Goal: Task Accomplishment & Management: Use online tool/utility

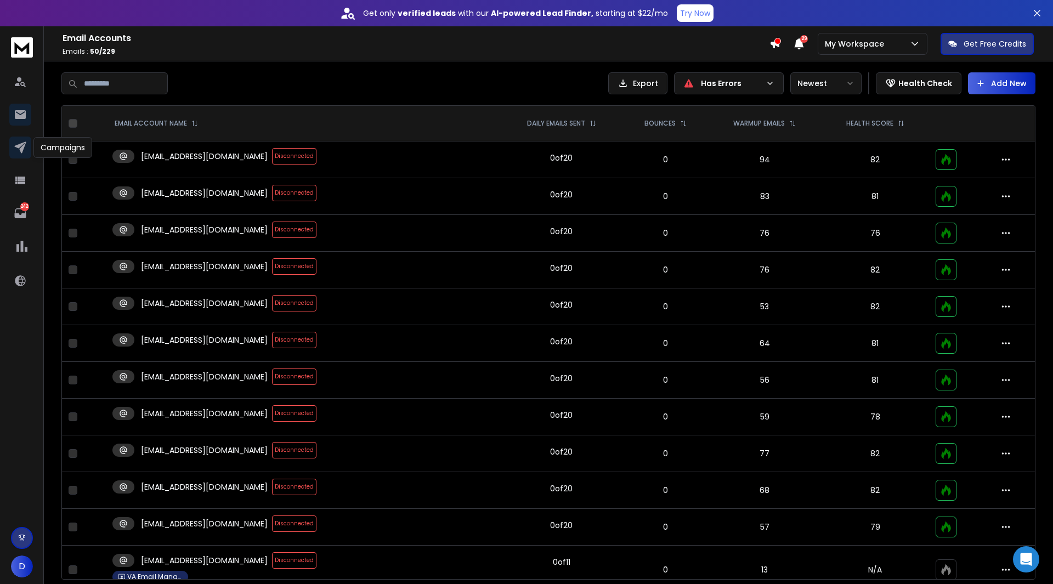
click at [19, 151] on icon at bounding box center [20, 147] width 13 height 13
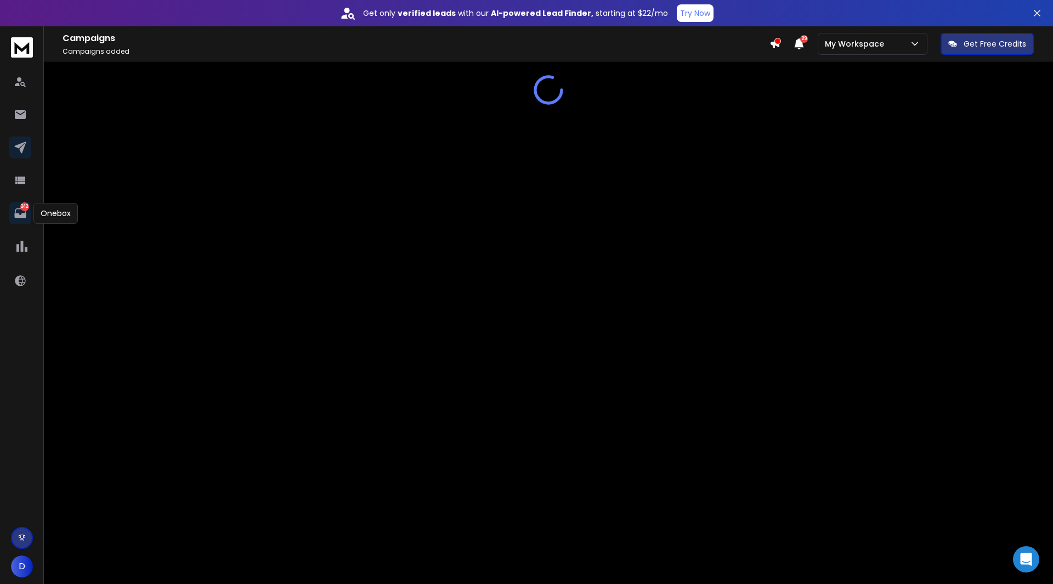
click at [18, 206] on link "242" at bounding box center [20, 213] width 22 height 22
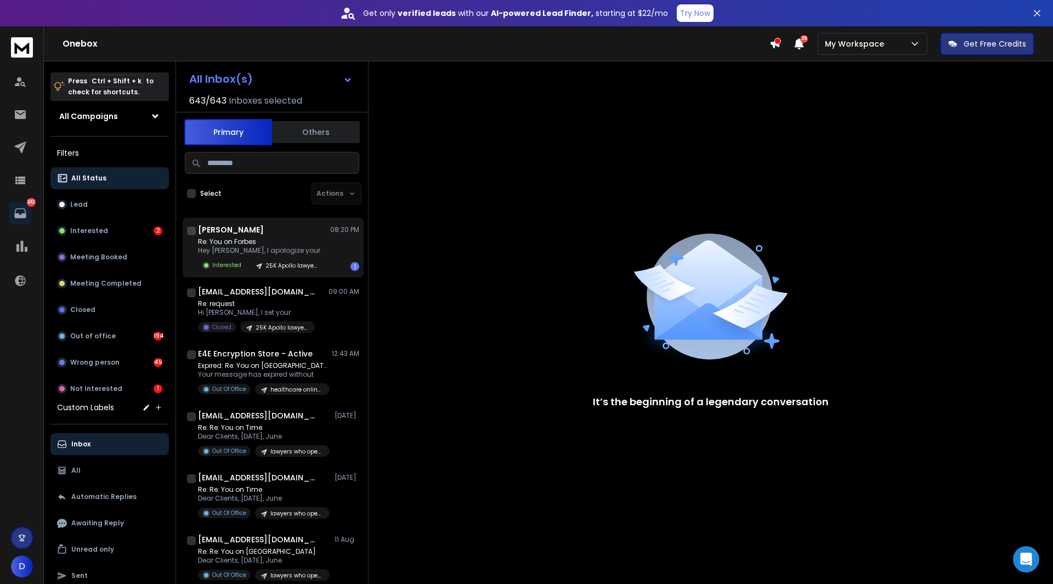
click at [278, 243] on p "Re: You on Forbes" at bounding box center [261, 241] width 127 height 9
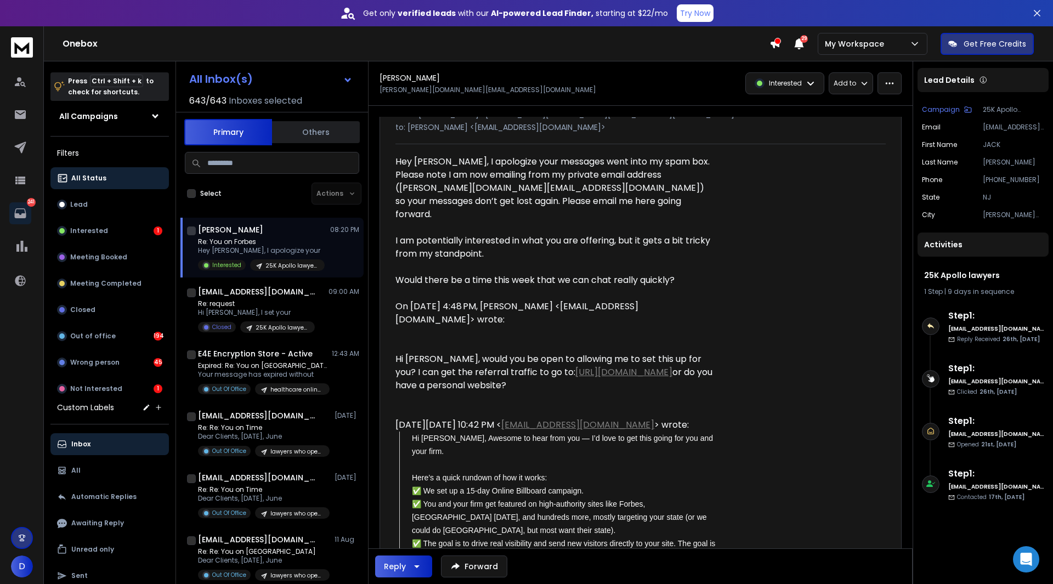
scroll to position [82, 0]
click at [575, 365] on link "[URL][DOMAIN_NAME]" at bounding box center [623, 371] width 97 height 13
